Goal: Task Accomplishment & Management: Manage account settings

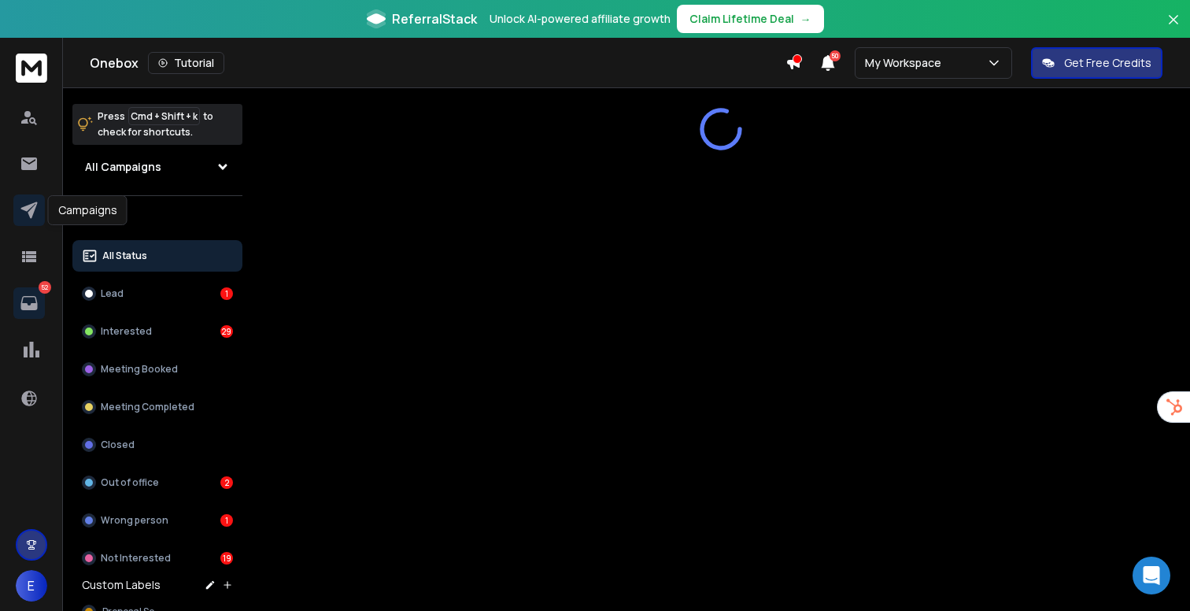
click at [30, 206] on icon at bounding box center [28, 210] width 17 height 17
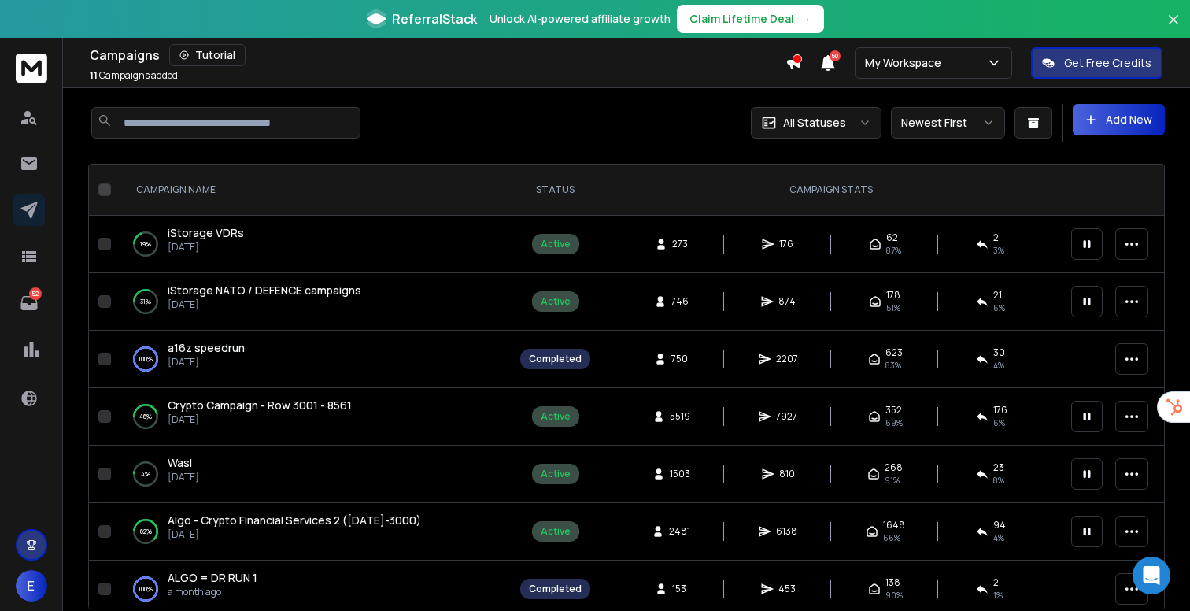
click at [320, 409] on span "Crypto Campaign - Row 3001 - 8561" at bounding box center [260, 405] width 184 height 15
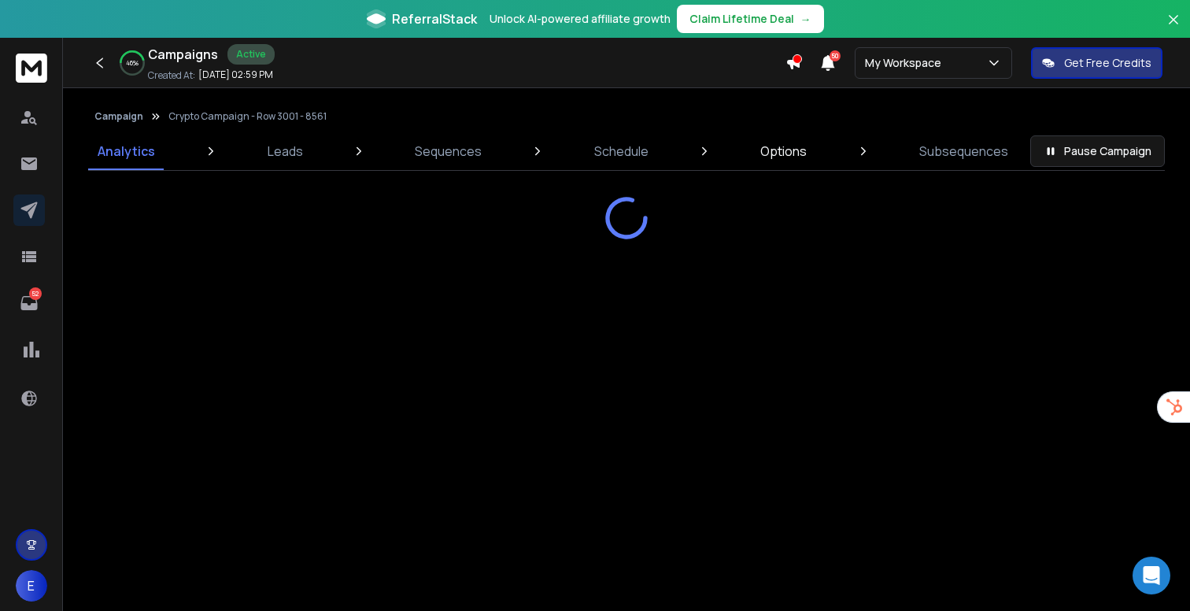
click at [809, 142] on link "Options" at bounding box center [783, 151] width 65 height 38
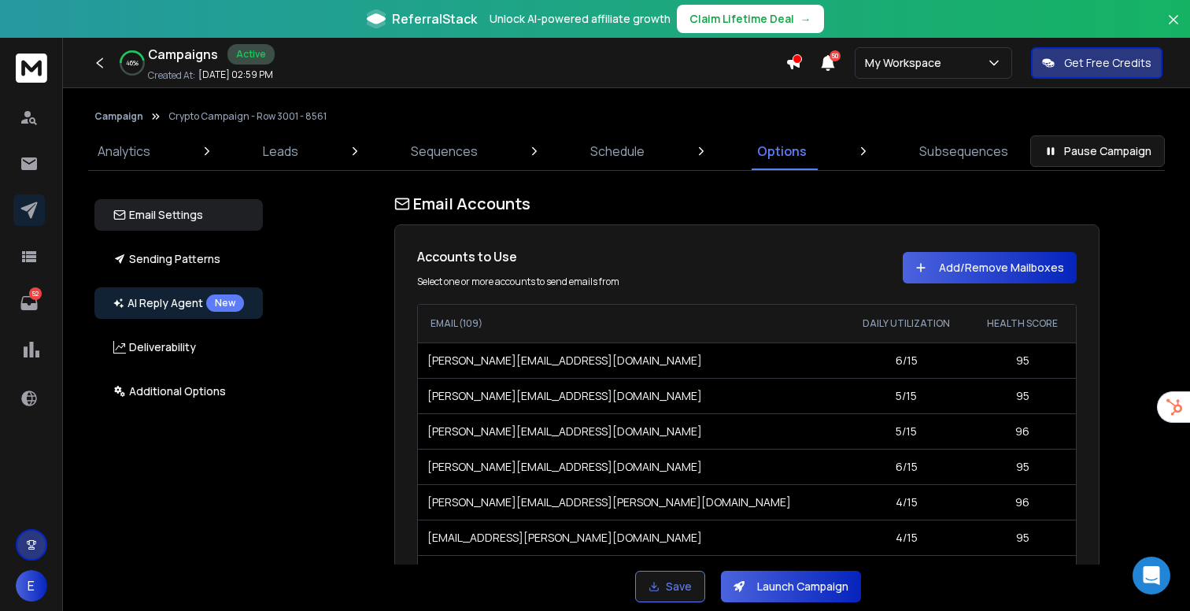
click at [156, 301] on p "AI Reply Agent New" at bounding box center [178, 302] width 131 height 17
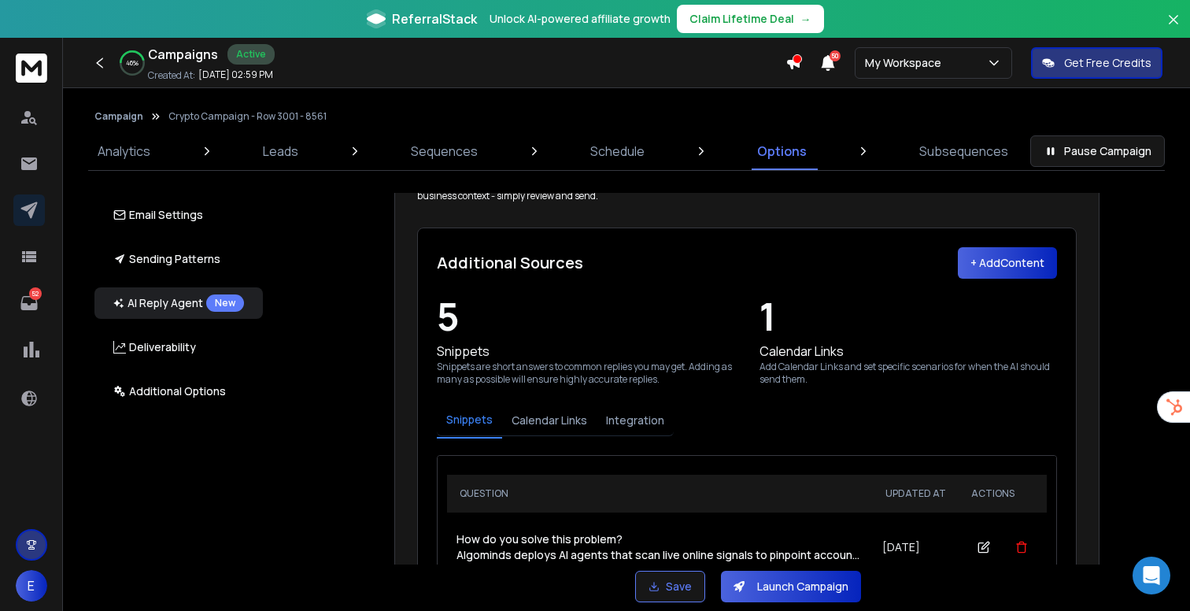
click at [645, 421] on button "Integration" at bounding box center [635, 420] width 77 height 35
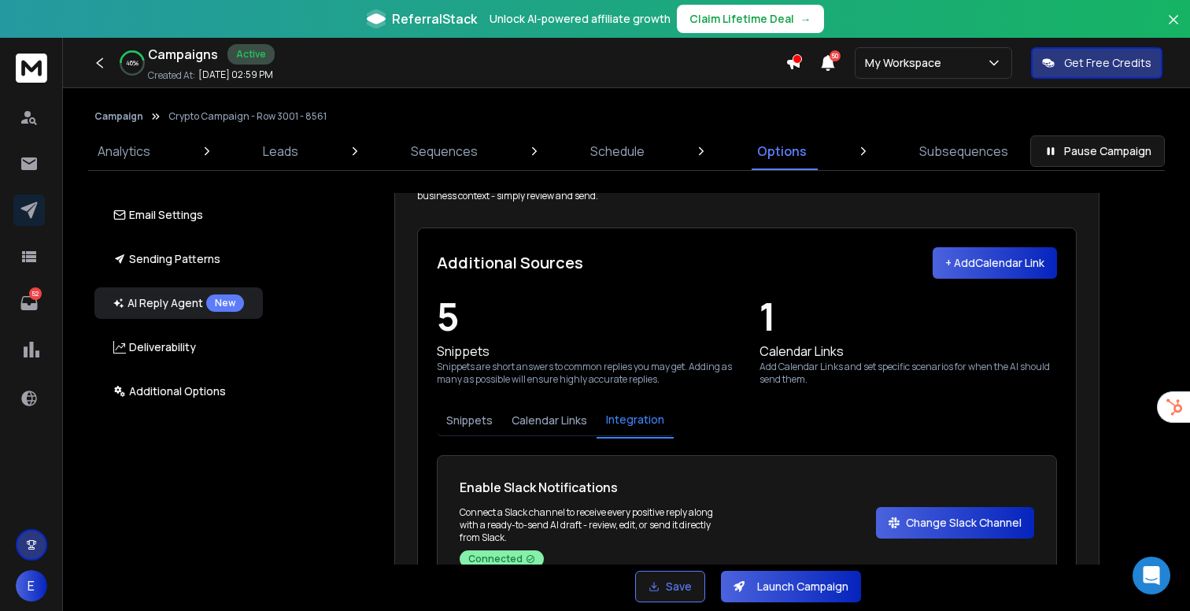
scroll to position [1796, 0]
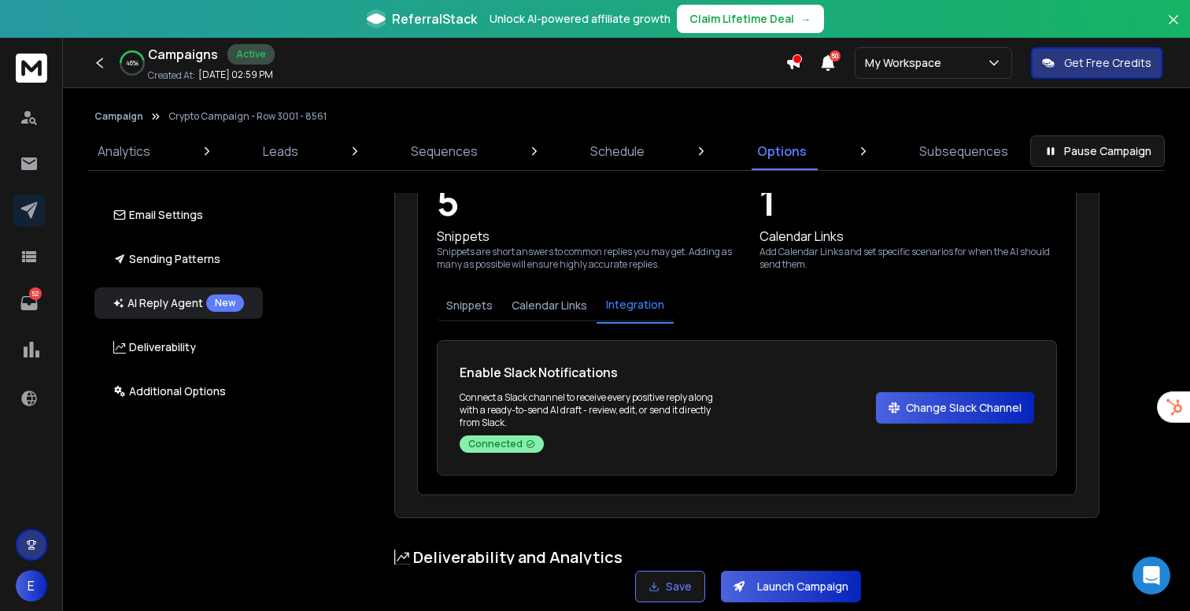
click at [911, 422] on link "Change Slack Channel" at bounding box center [955, 407] width 158 height 31
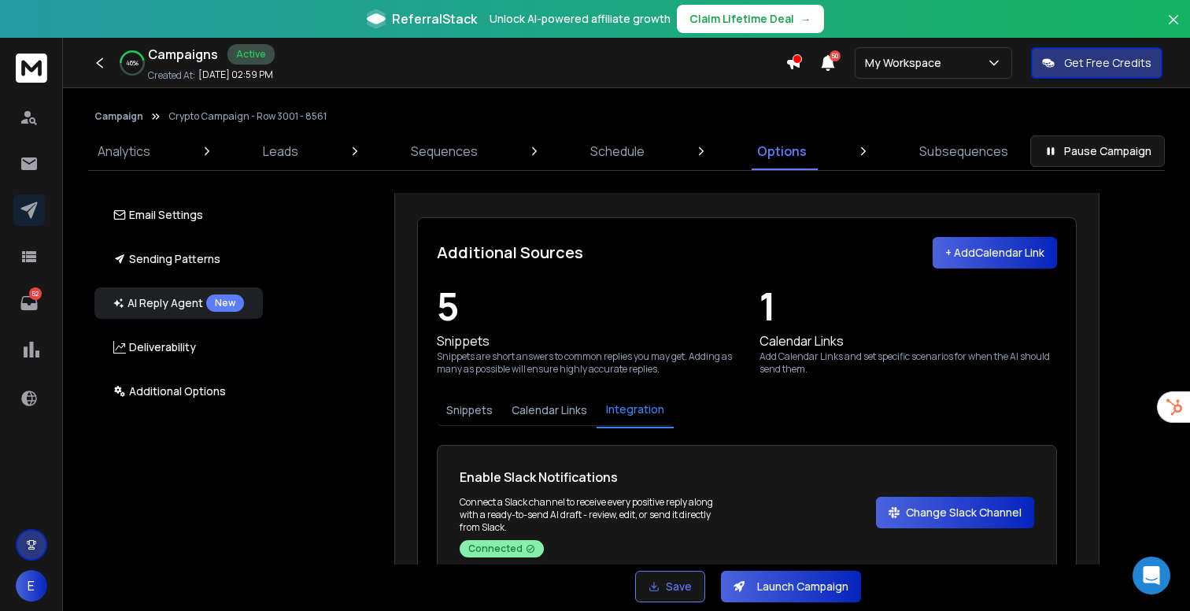
scroll to position [1688, 0]
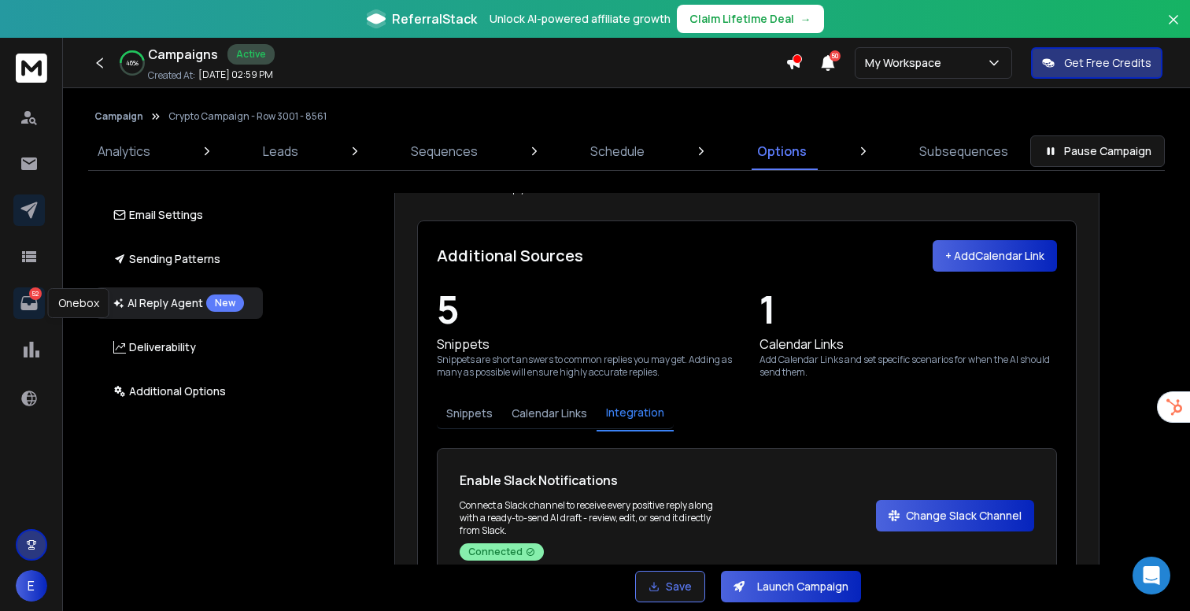
click at [32, 301] on icon at bounding box center [29, 303] width 19 height 19
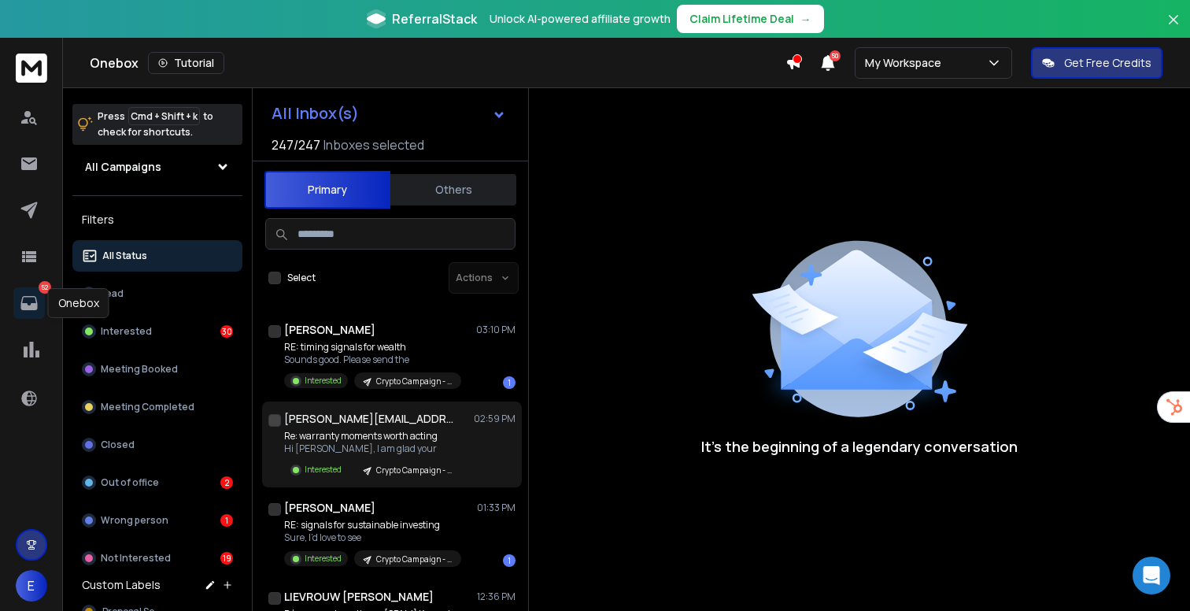
click at [458, 423] on div "sergey@guardhomewarranty.com 02:59 PM" at bounding box center [399, 419] width 231 height 16
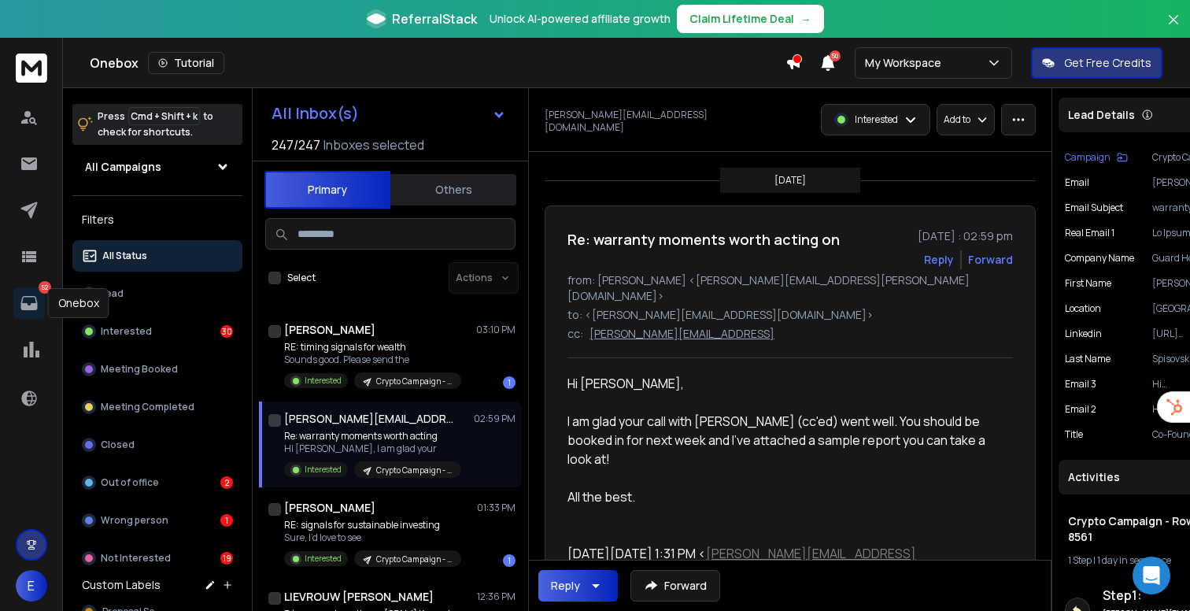
click at [24, 303] on icon at bounding box center [28, 303] width 17 height 14
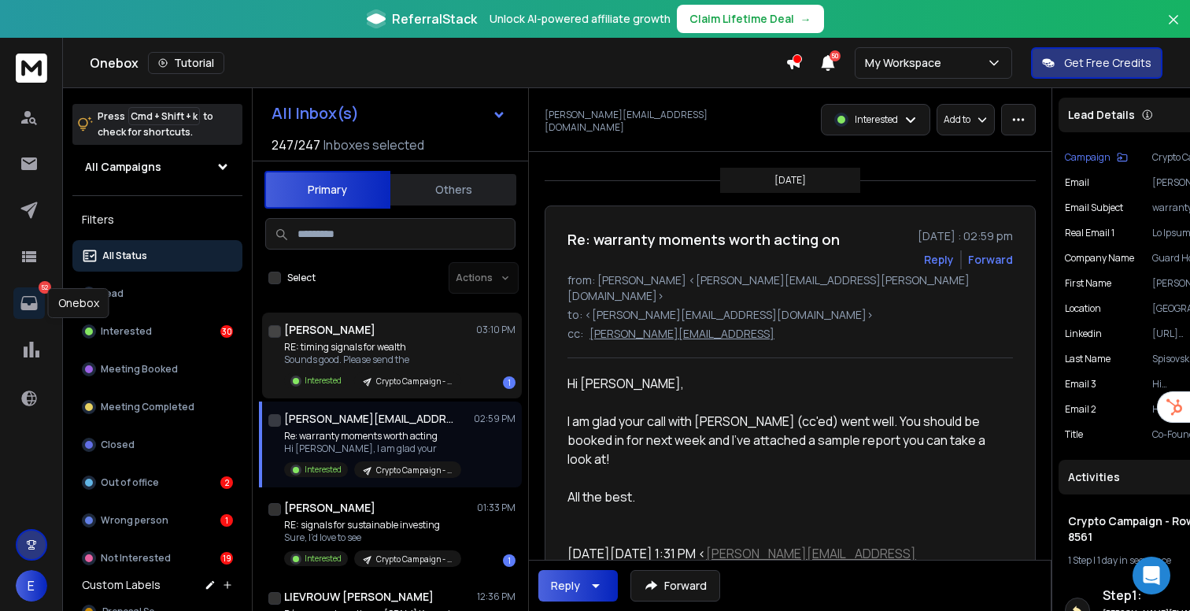
scroll to position [88, 0]
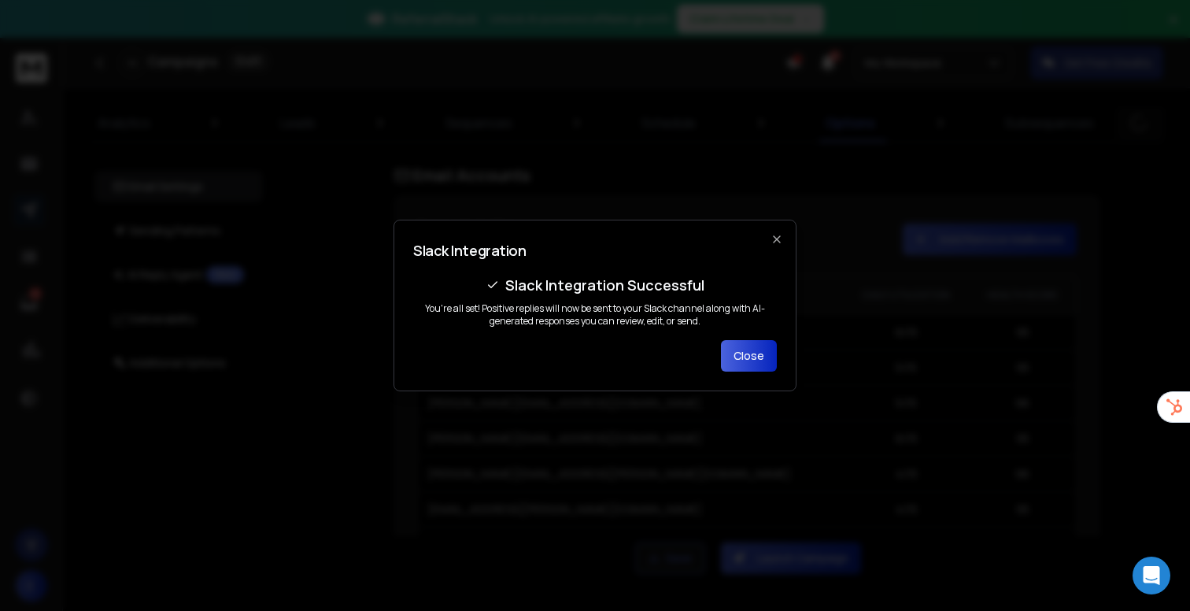
click at [765, 353] on button "Close" at bounding box center [749, 355] width 56 height 31
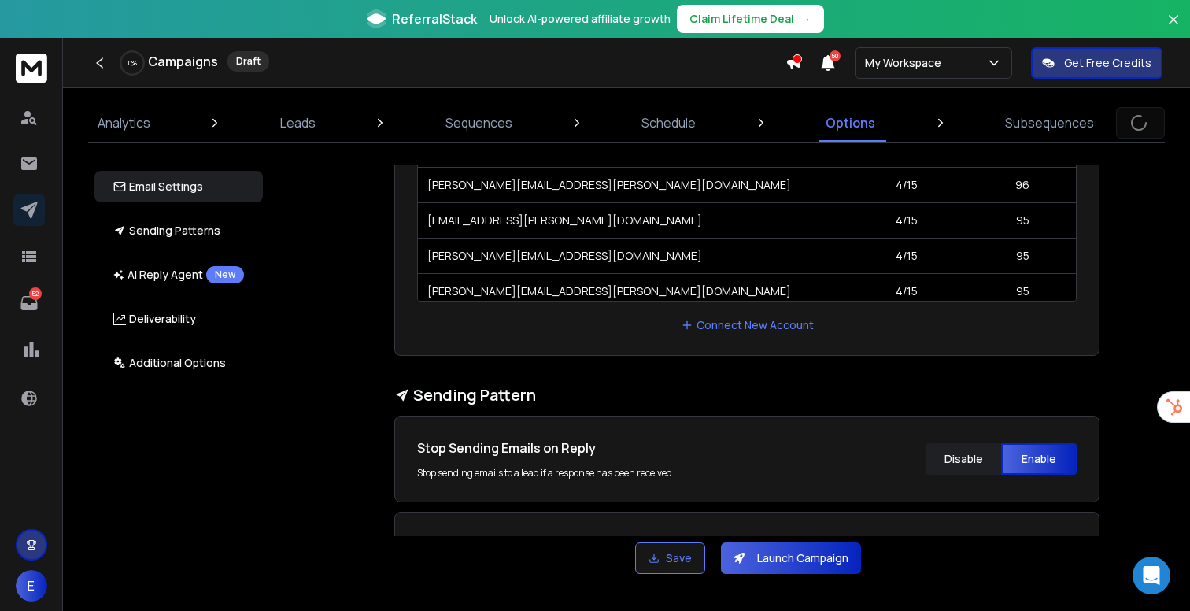
scroll to position [492, 0]
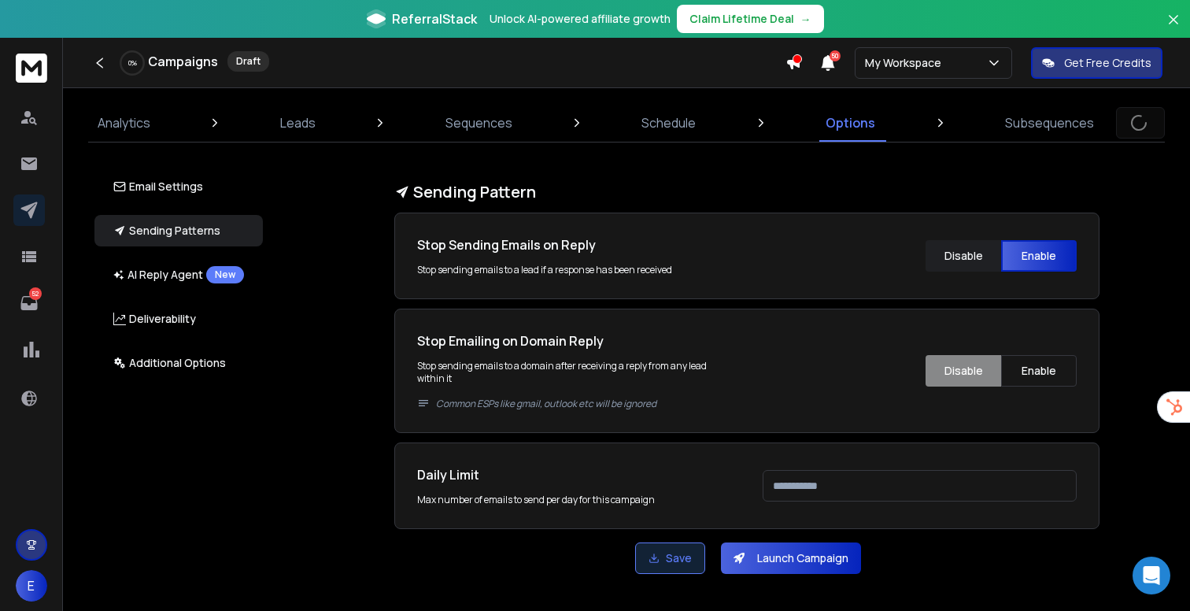
click at [679, 557] on button "Save" at bounding box center [670, 557] width 70 height 31
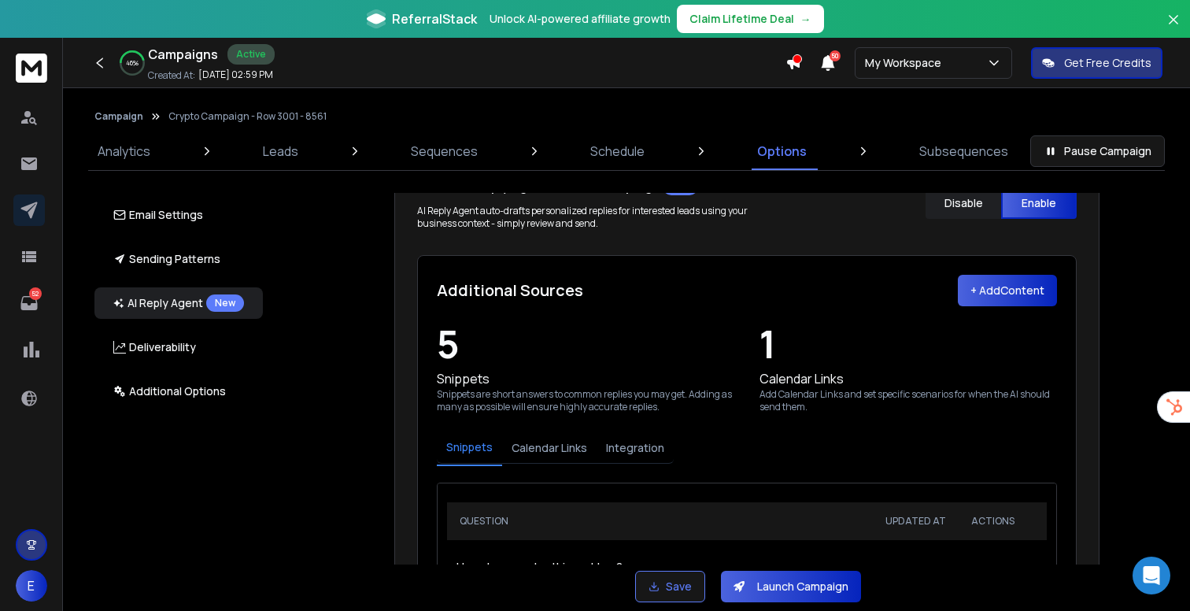
scroll to position [1683, 0]
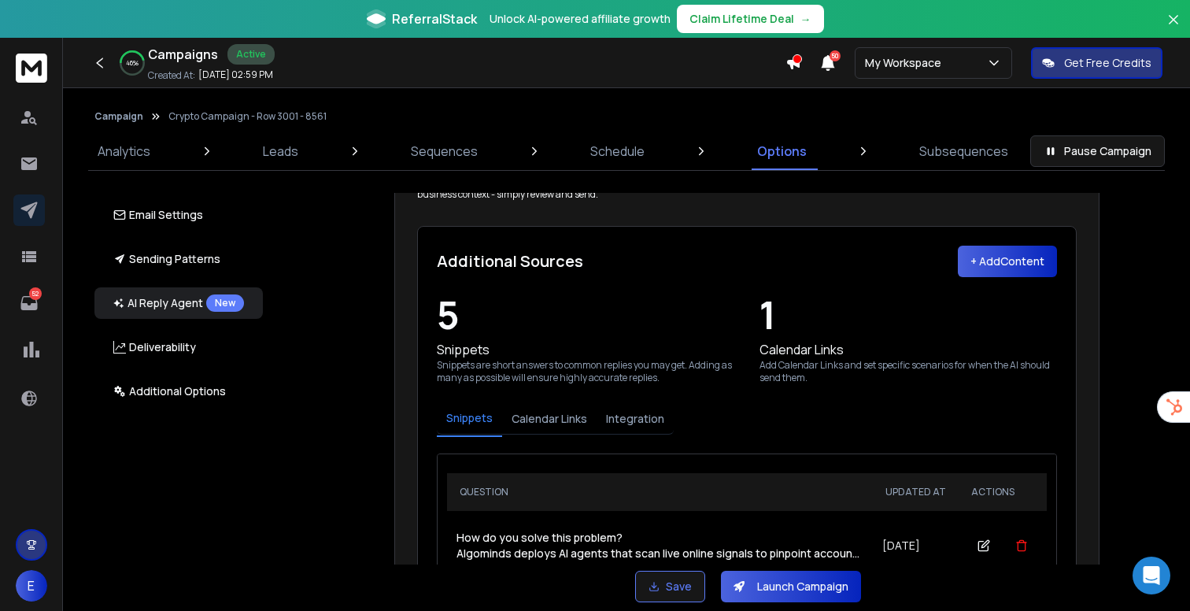
click at [548, 426] on button "Calendar Links" at bounding box center [549, 418] width 94 height 35
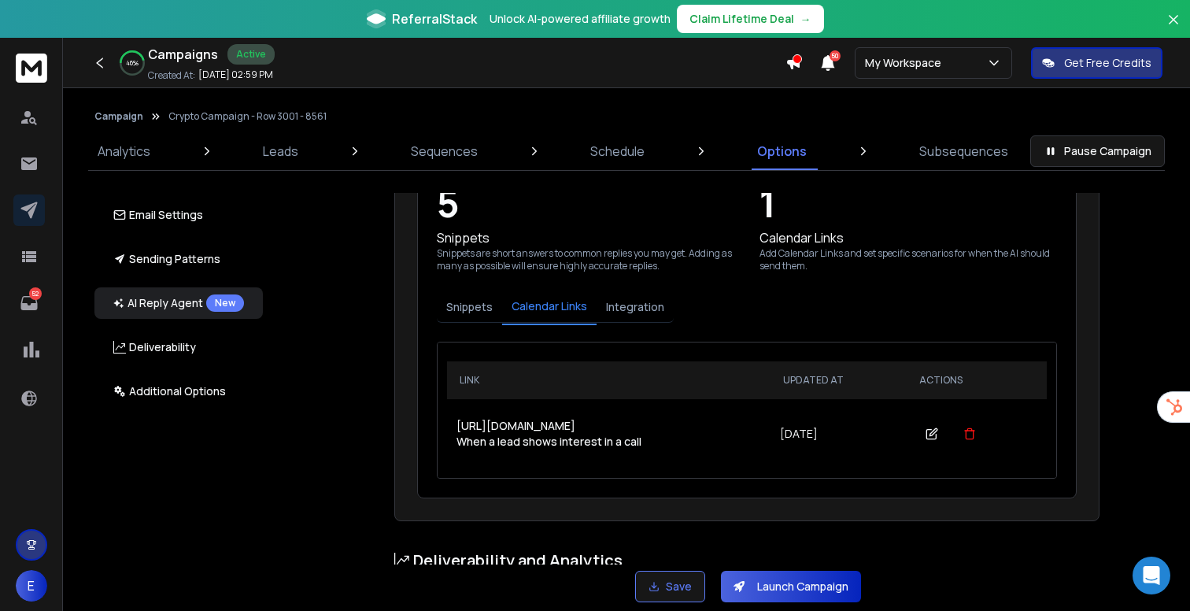
scroll to position [1796, 0]
click at [459, 327] on div "Additional Sources + Add Calendar Link 5 Snippets Snippets are short answers to…" at bounding box center [747, 304] width 620 height 345
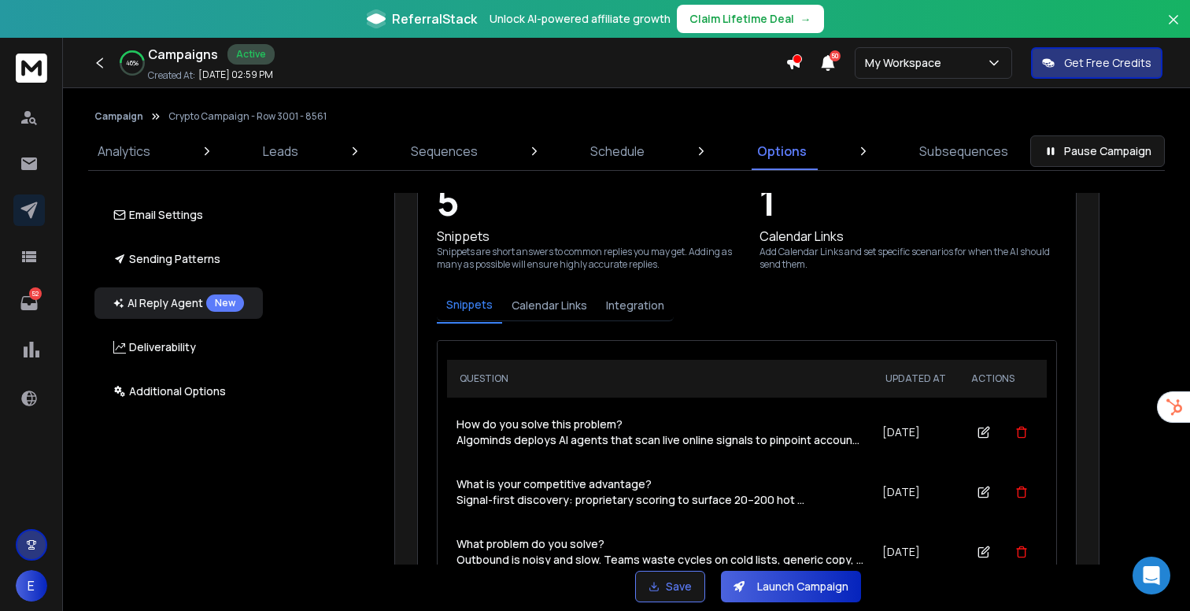
click at [463, 309] on button "Snippets" at bounding box center [469, 305] width 65 height 36
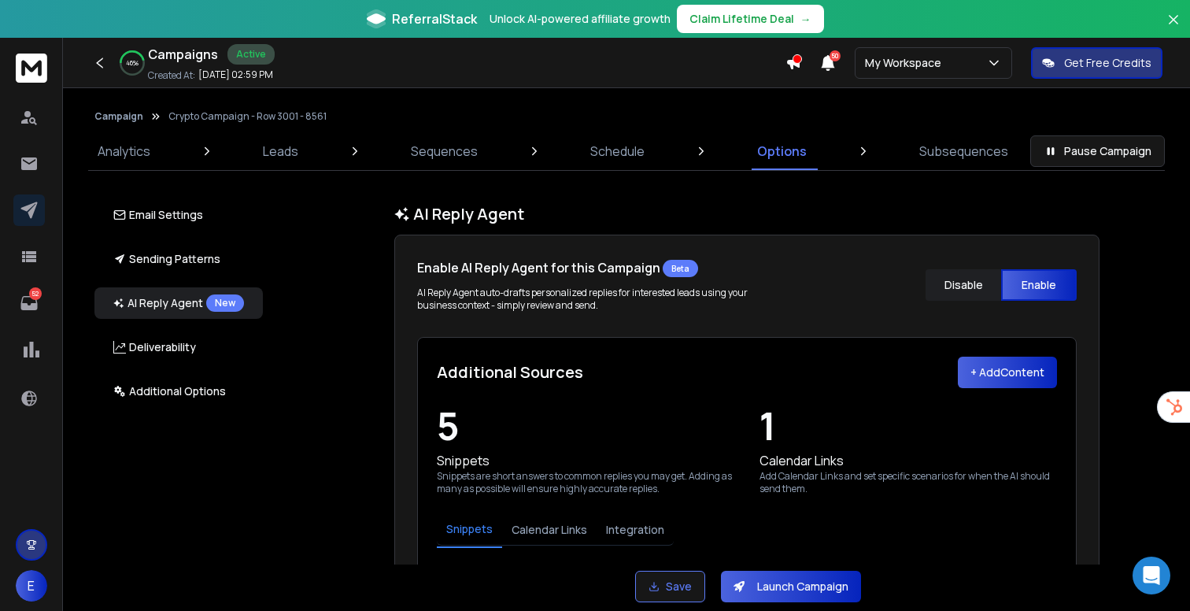
scroll to position [1563, 0]
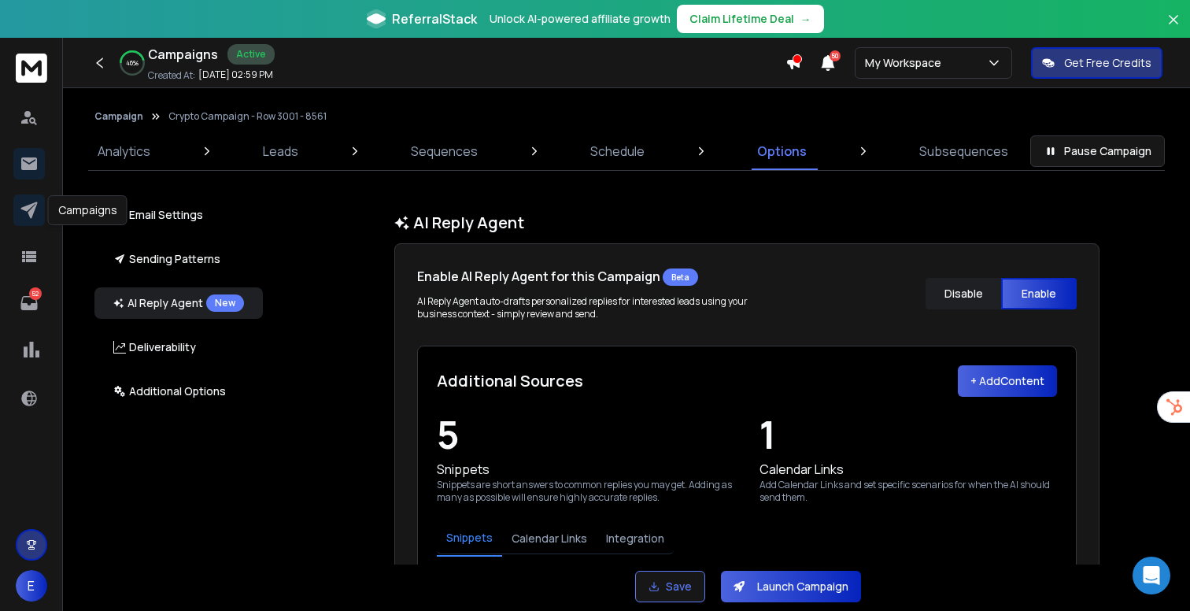
click at [35, 172] on icon at bounding box center [29, 163] width 19 height 19
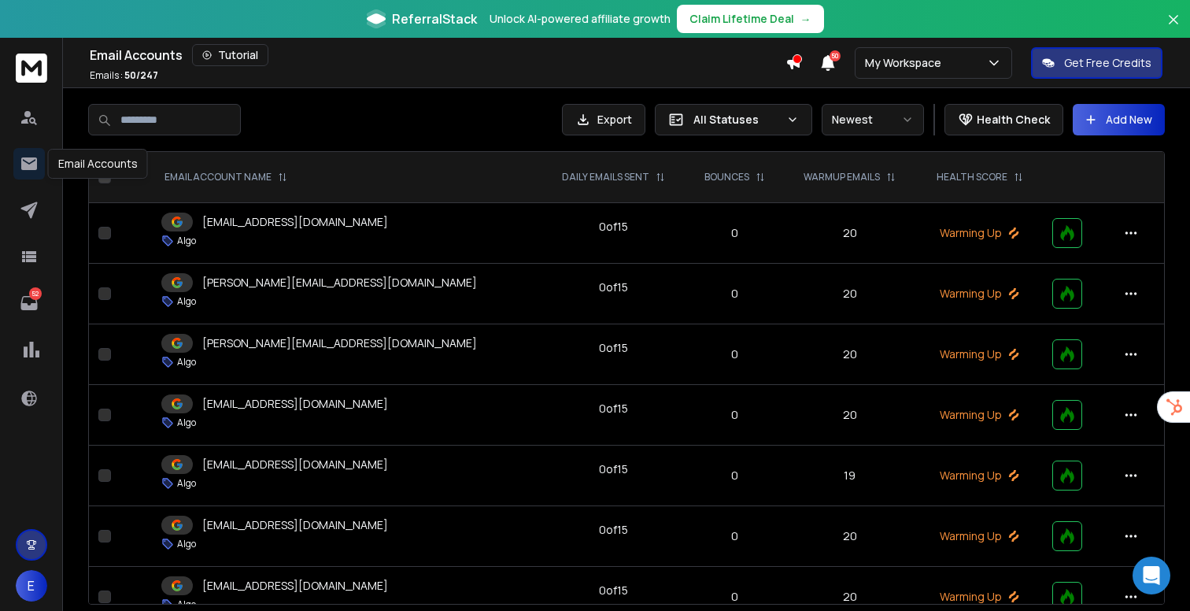
click at [34, 142] on div "52" at bounding box center [31, 261] width 36 height 318
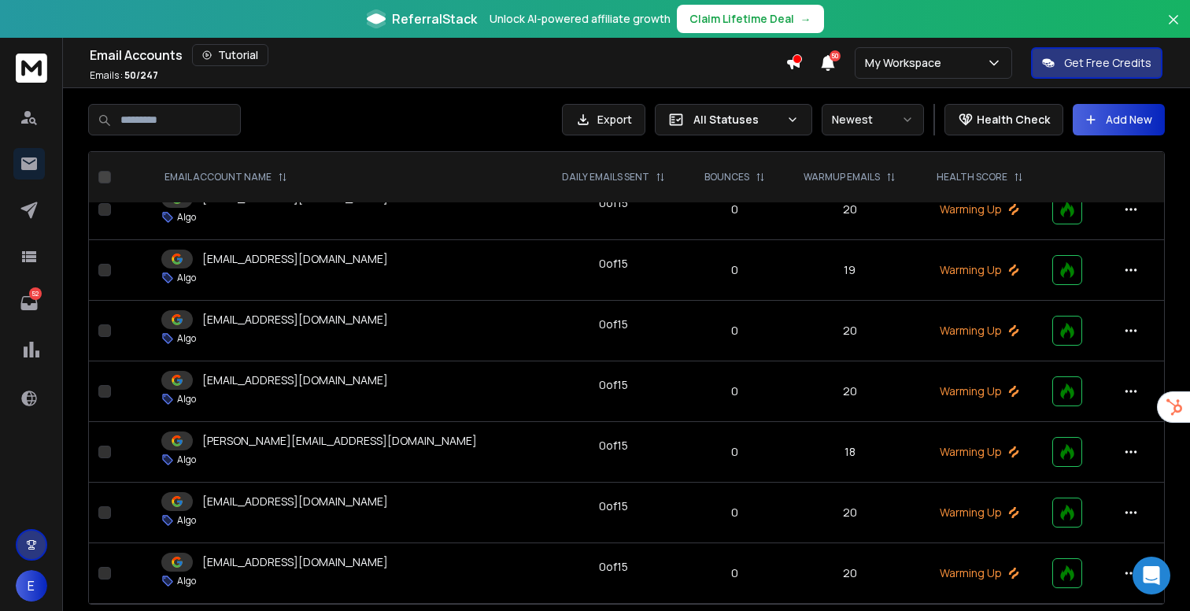
scroll to position [660, 0]
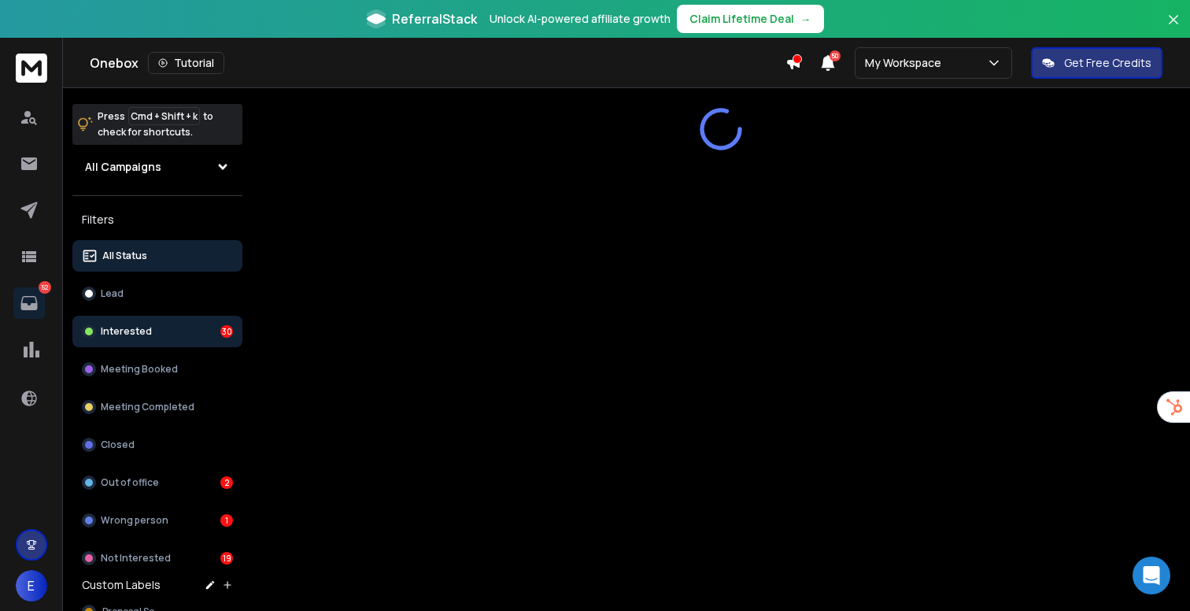
click at [149, 338] on button "Interested 30" at bounding box center [157, 331] width 170 height 31
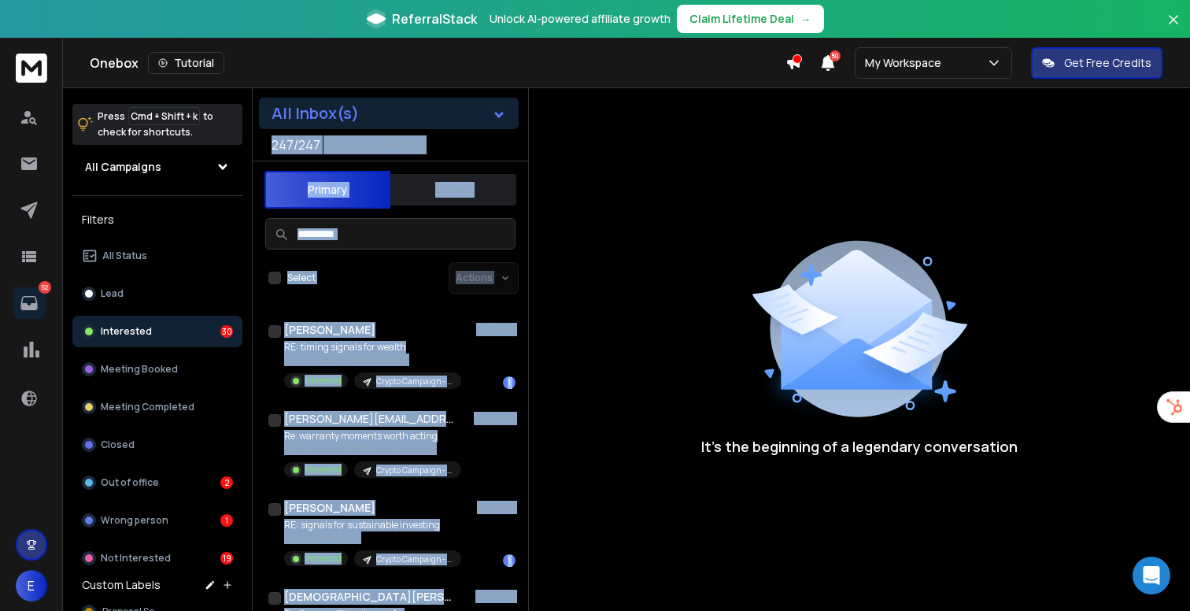
copy div "247 / 247 Inboxes selected Primary Others Select Actions Barry Ozer 03:10 PM RE…"
drag, startPoint x: 494, startPoint y: 433, endPoint x: 465, endPoint y: 110, distance: 324.0
click at [465, 110] on div "All Inbox(s) 247 / 247 Inboxes selected Primary Others Select Actions Barry Oze…" at bounding box center [391, 393] width 276 height 611
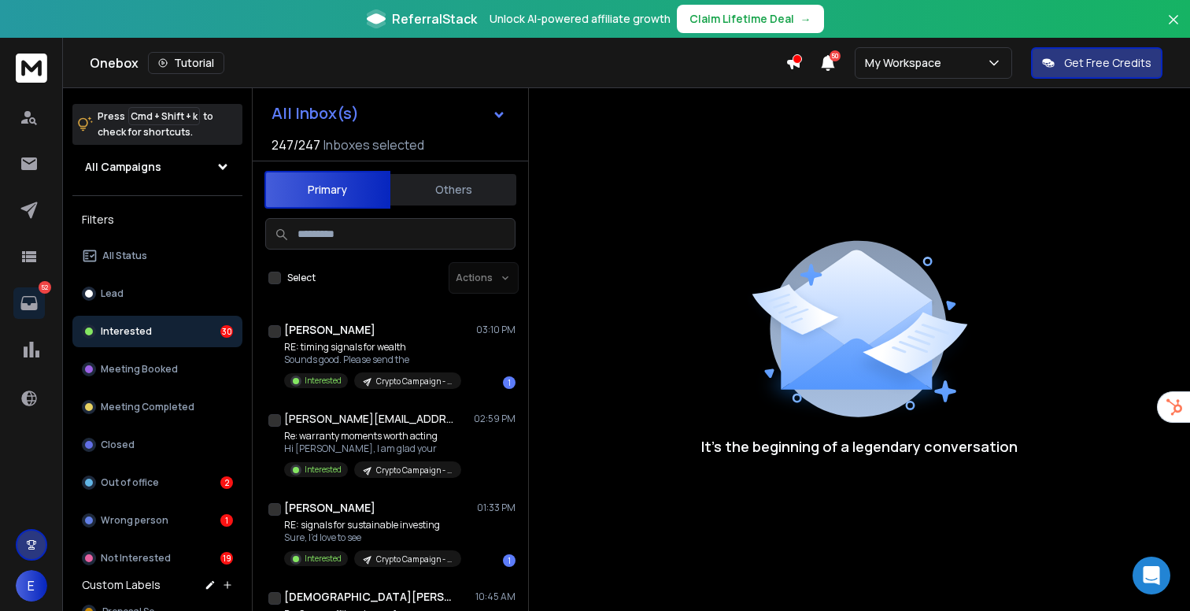
click at [548, 339] on div "It’s the beginning of a legendary conversation" at bounding box center [859, 348] width 661 height 520
click at [619, 337] on div "It’s the beginning of a legendary conversation" at bounding box center [859, 348] width 661 height 520
